Goal: Find specific page/section: Find specific page/section

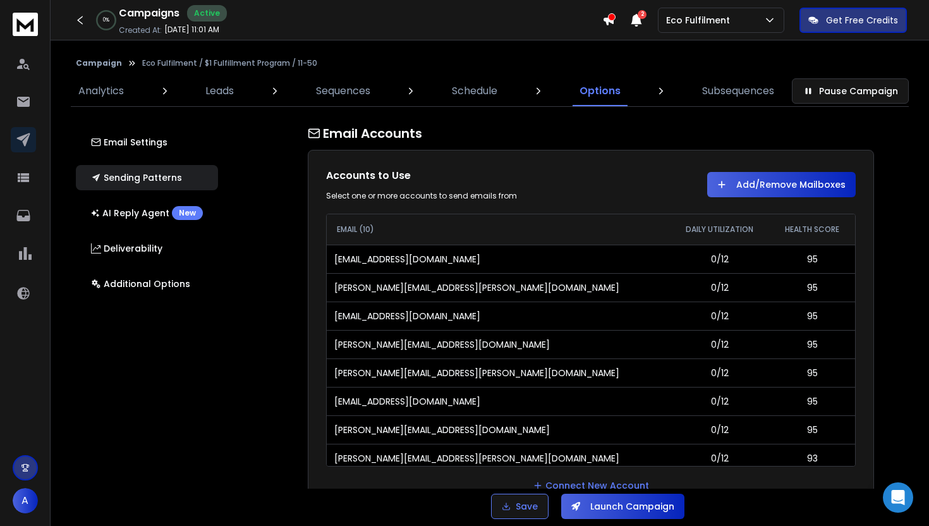
scroll to position [513, 0]
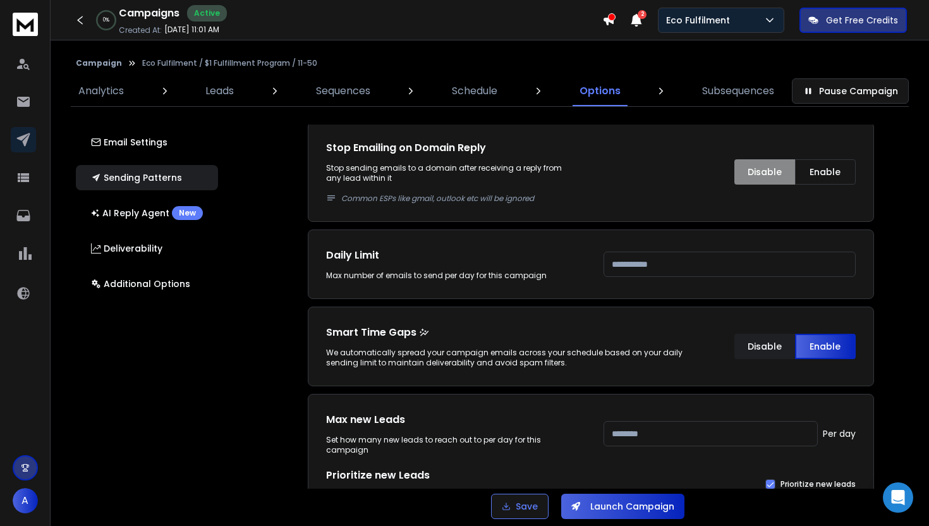
click at [701, 19] on p "Eco Fulfilment" at bounding box center [700, 20] width 69 height 13
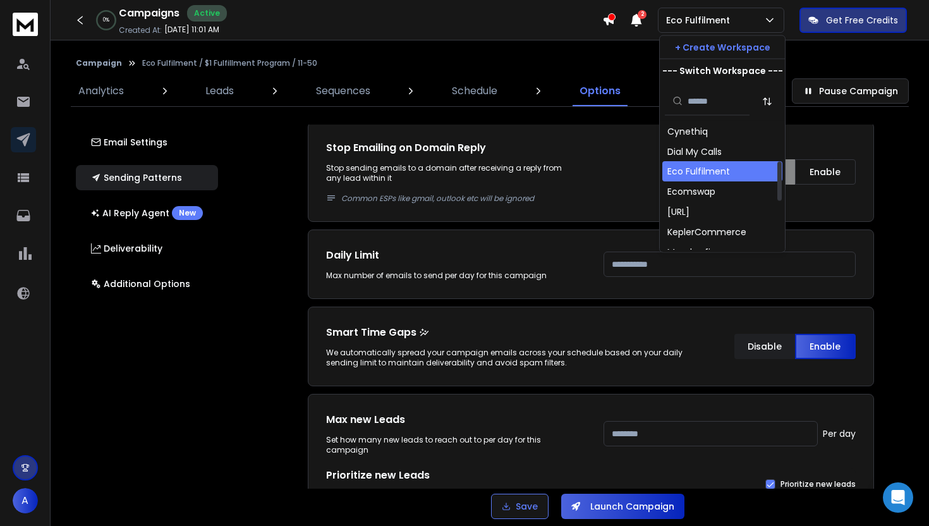
scroll to position [119, 0]
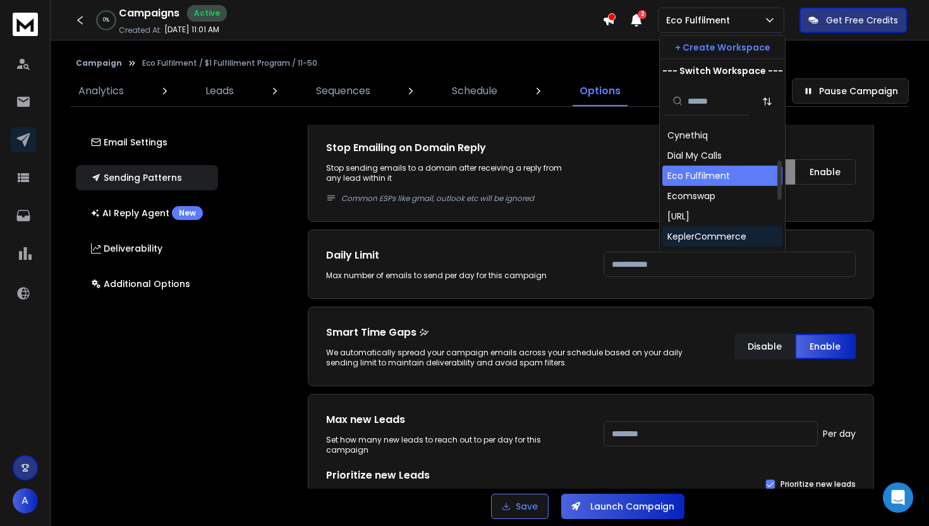
click at [705, 231] on div "KeplerCommerce" at bounding box center [706, 236] width 79 height 13
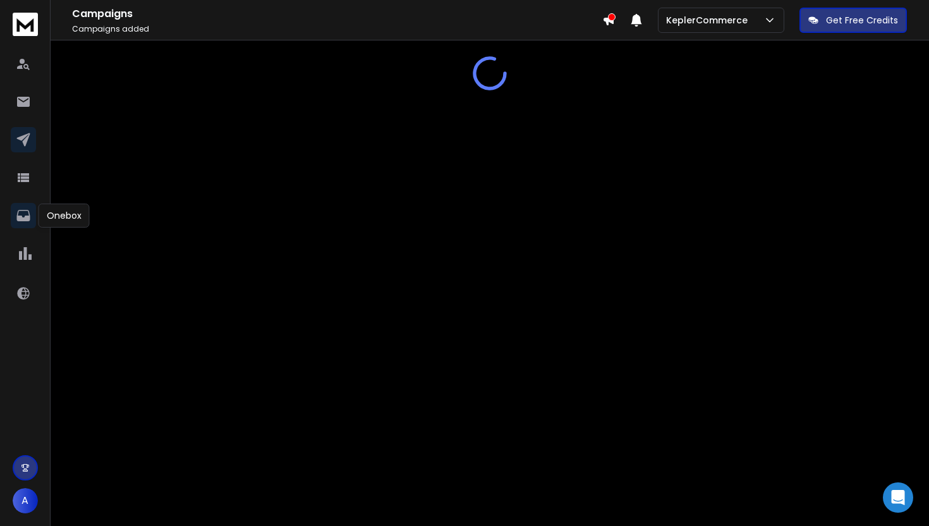
click at [22, 221] on icon at bounding box center [22, 215] width 13 height 11
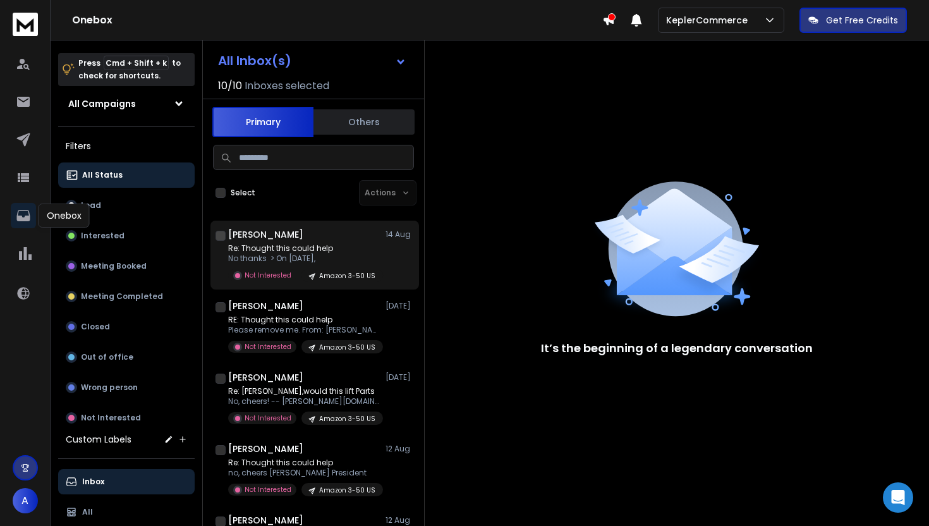
click at [296, 252] on p "Re: Thought this could help" at bounding box center [304, 248] width 152 height 10
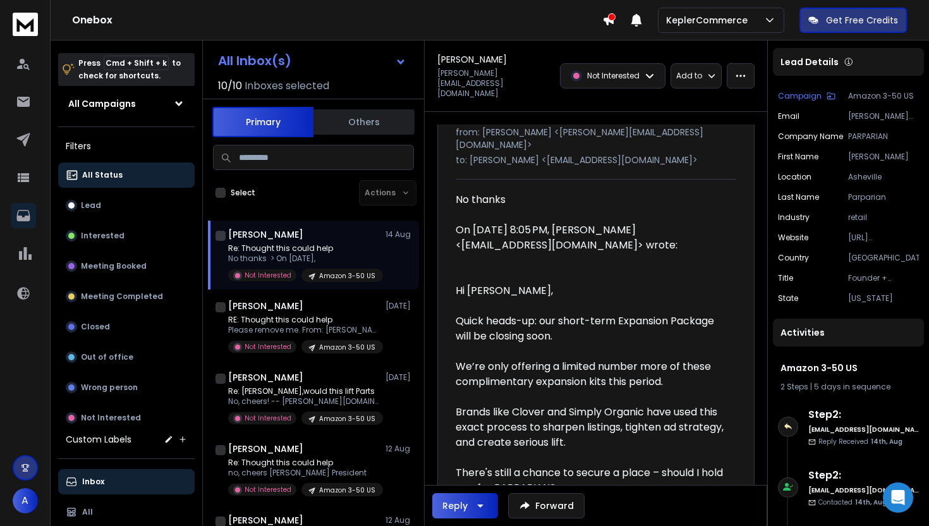
scroll to position [87, 0]
